Goal: Find specific page/section: Find specific page/section

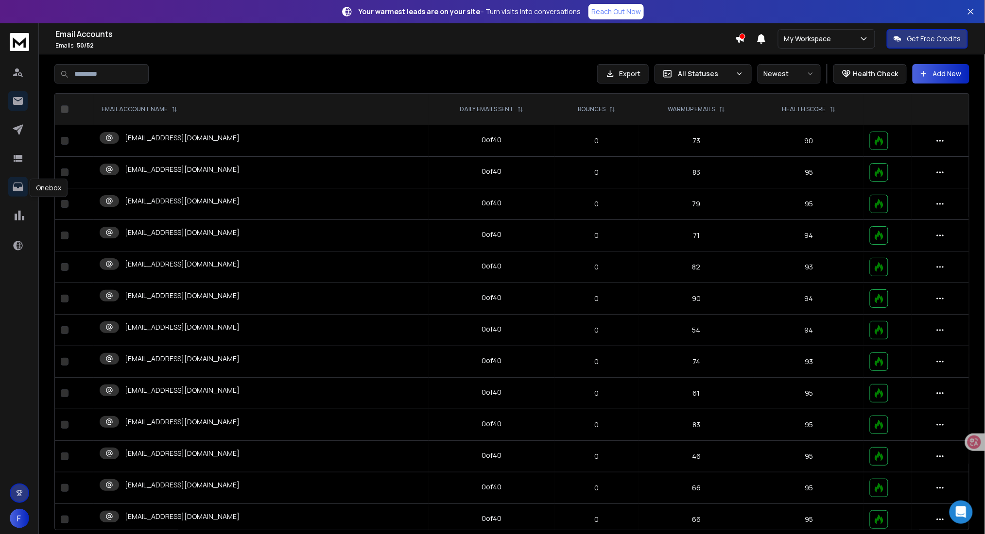
click at [17, 185] on icon at bounding box center [18, 187] width 12 height 12
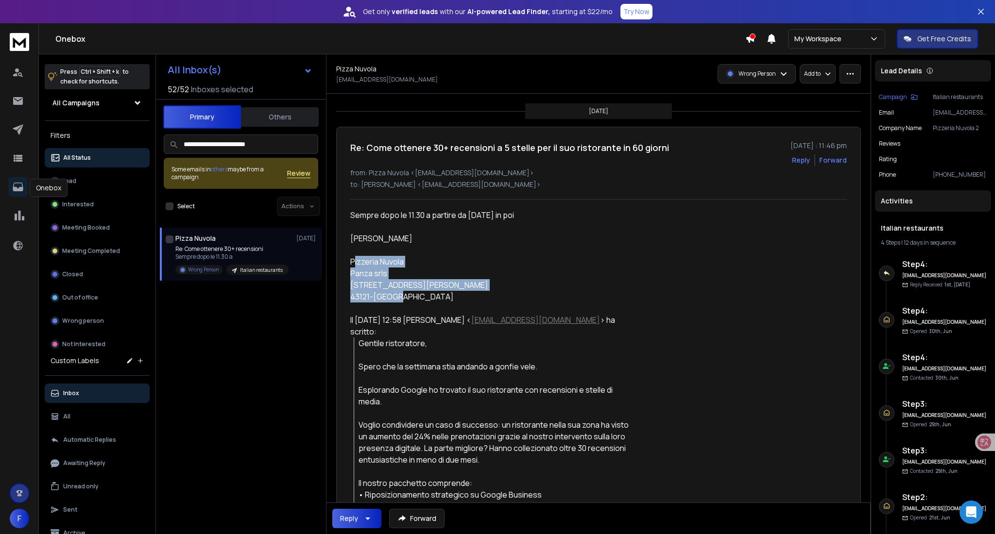
click at [21, 190] on icon at bounding box center [18, 187] width 10 height 9
click at [21, 223] on icon at bounding box center [19, 215] width 15 height 15
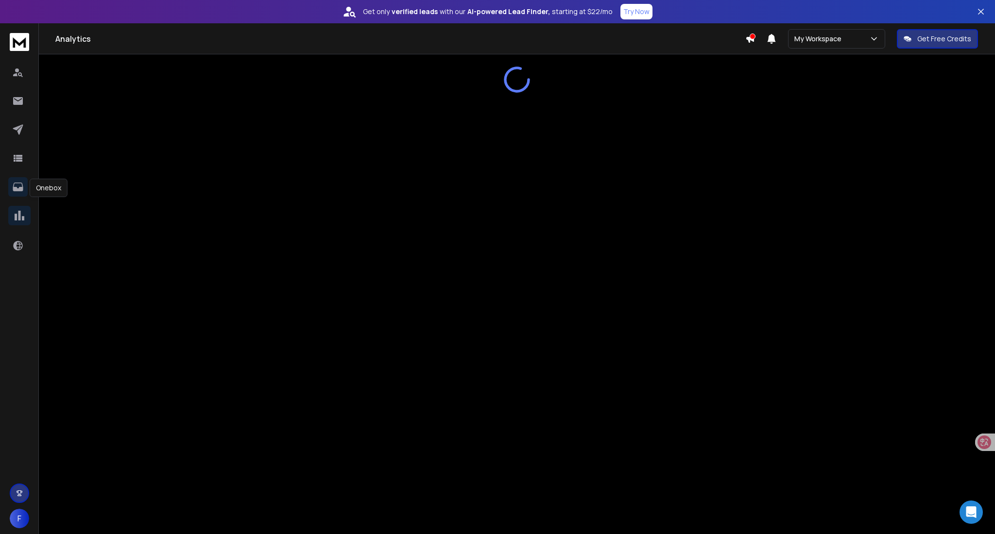
click at [17, 186] on icon at bounding box center [18, 187] width 12 height 12
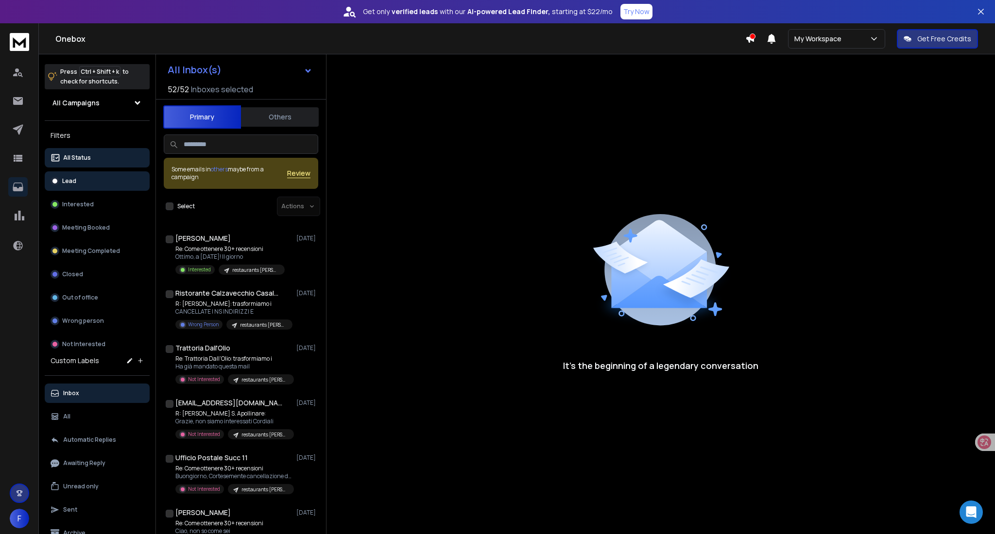
click at [82, 183] on button "Lead" at bounding box center [97, 181] width 105 height 19
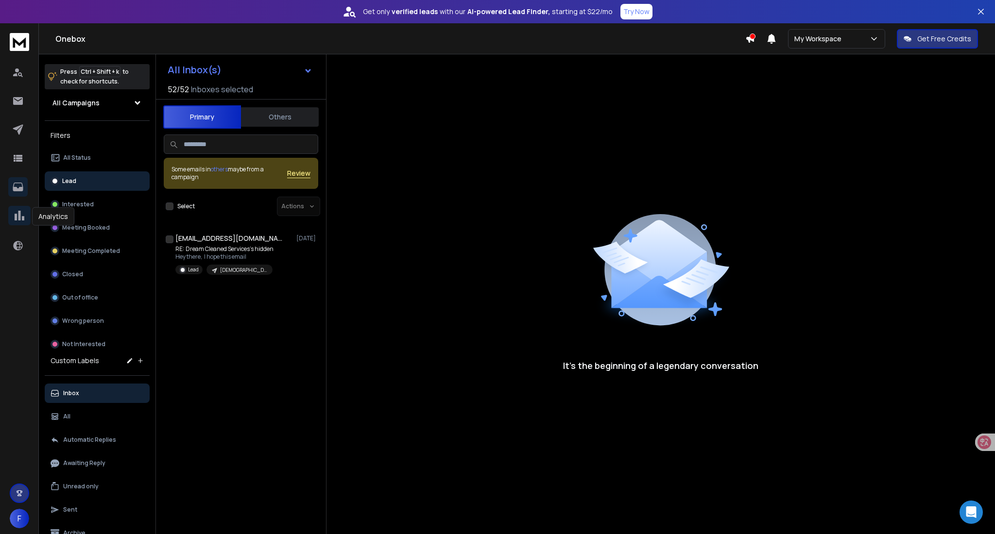
click at [22, 218] on icon at bounding box center [20, 216] width 10 height 10
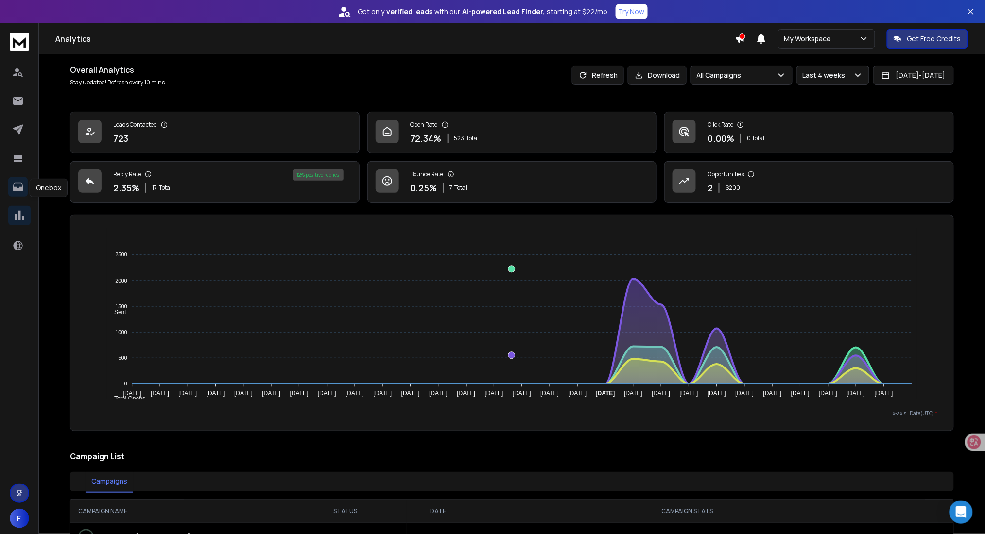
click at [20, 191] on icon at bounding box center [18, 187] width 10 height 9
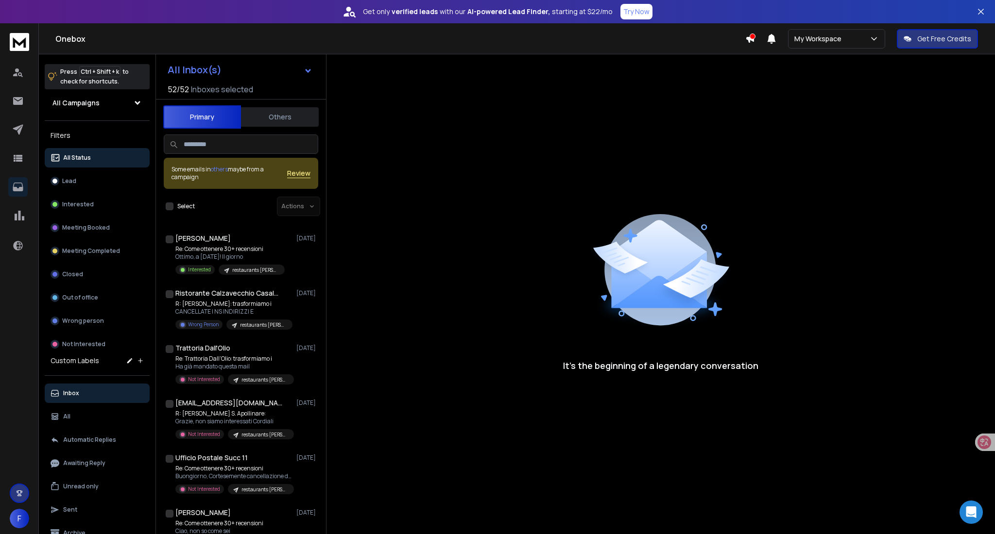
click at [246, 146] on input at bounding box center [241, 144] width 155 height 19
paste input "**********"
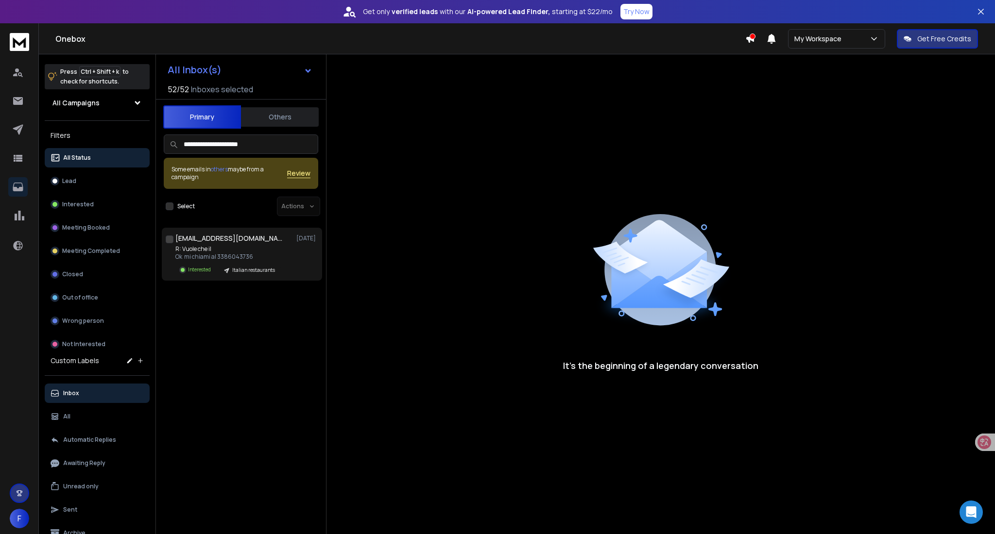
type input "**********"
click at [203, 249] on p "R: Vuole che il" at bounding box center [227, 249] width 105 height 8
